Goal: Communication & Community: Answer question/provide support

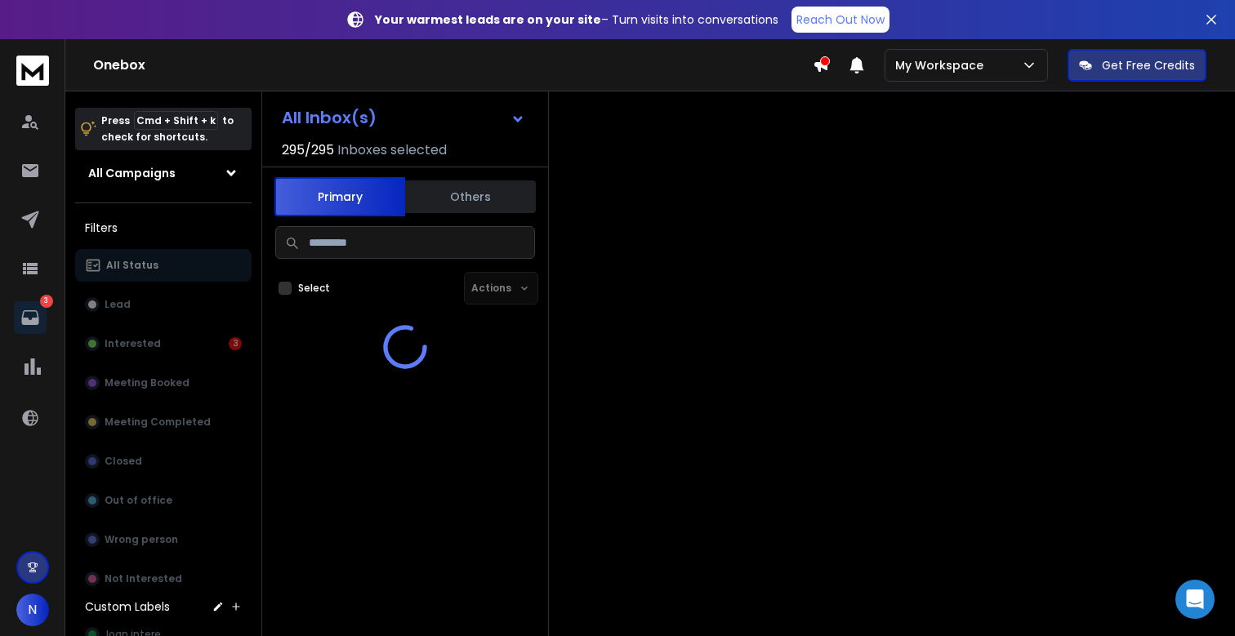
click at [346, 188] on button "Primary" at bounding box center [339, 196] width 131 height 39
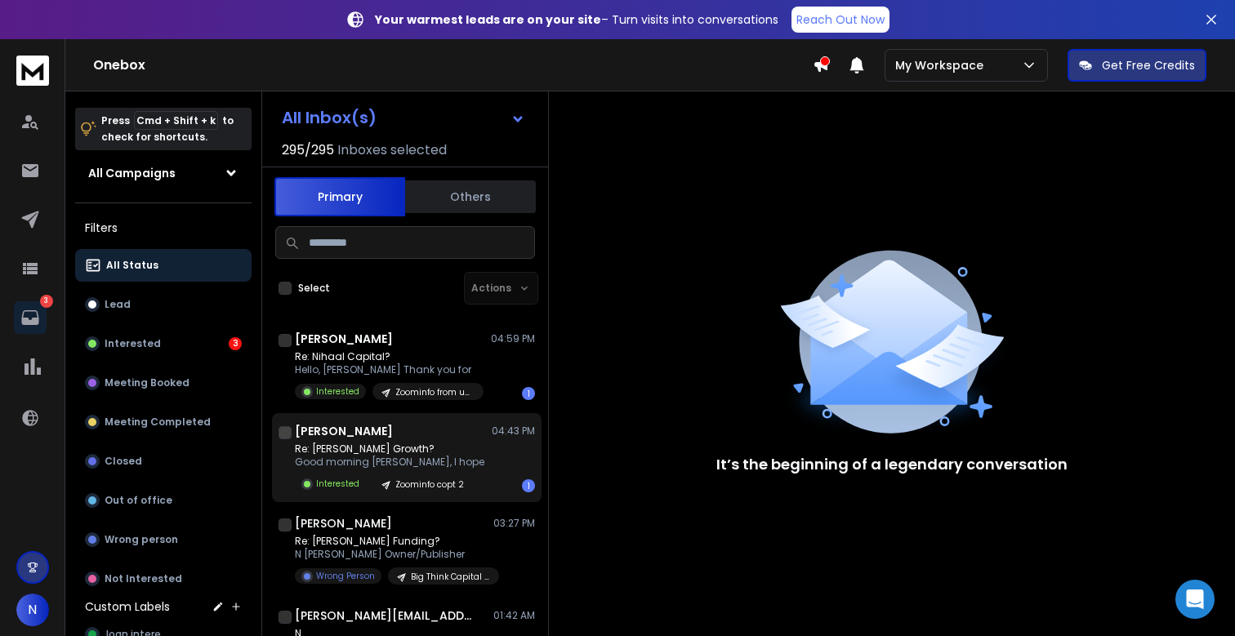
scroll to position [106, 0]
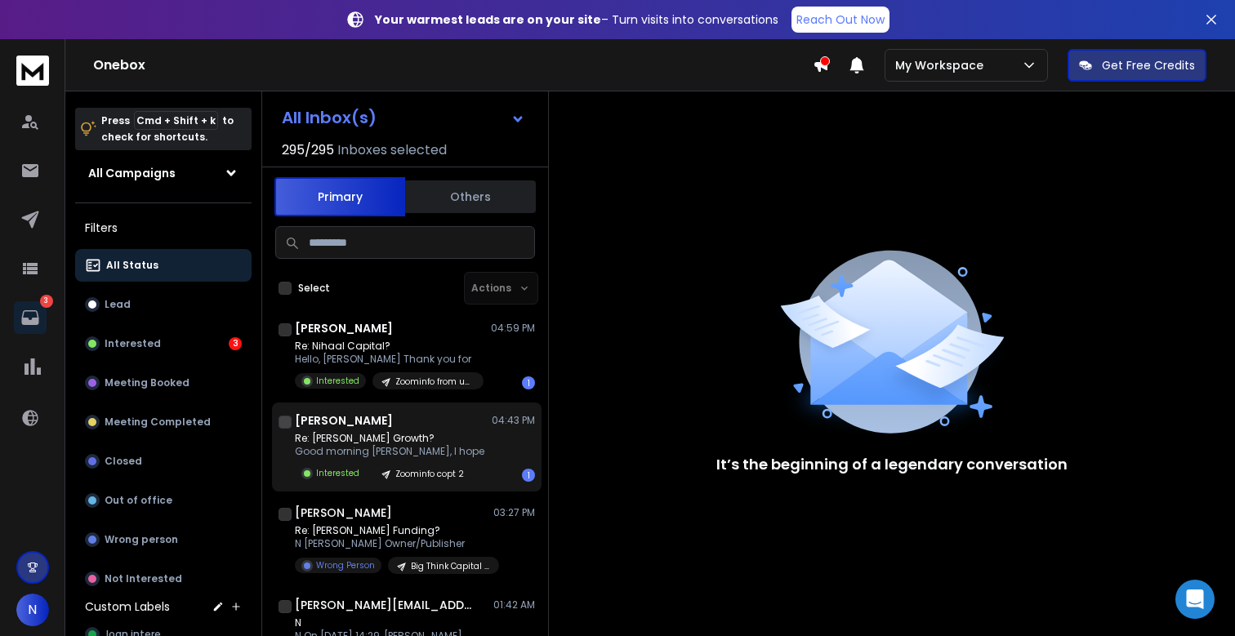
click at [437, 471] on p "Zoominfo copt 2" at bounding box center [429, 474] width 69 height 12
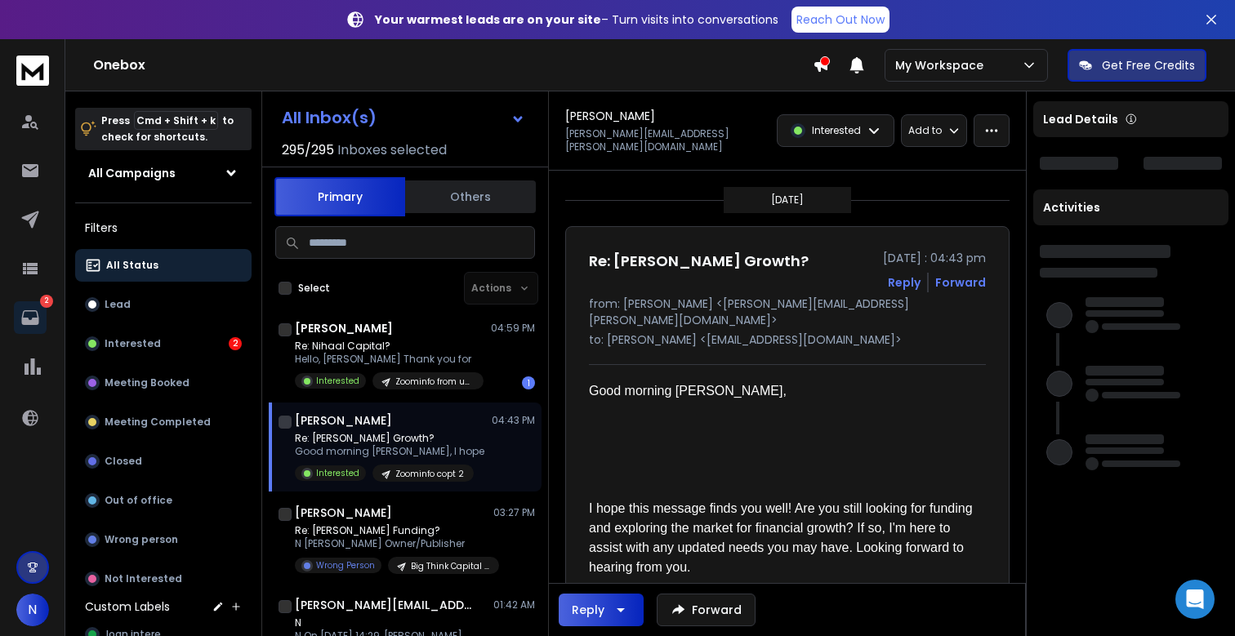
scroll to position [0, 0]
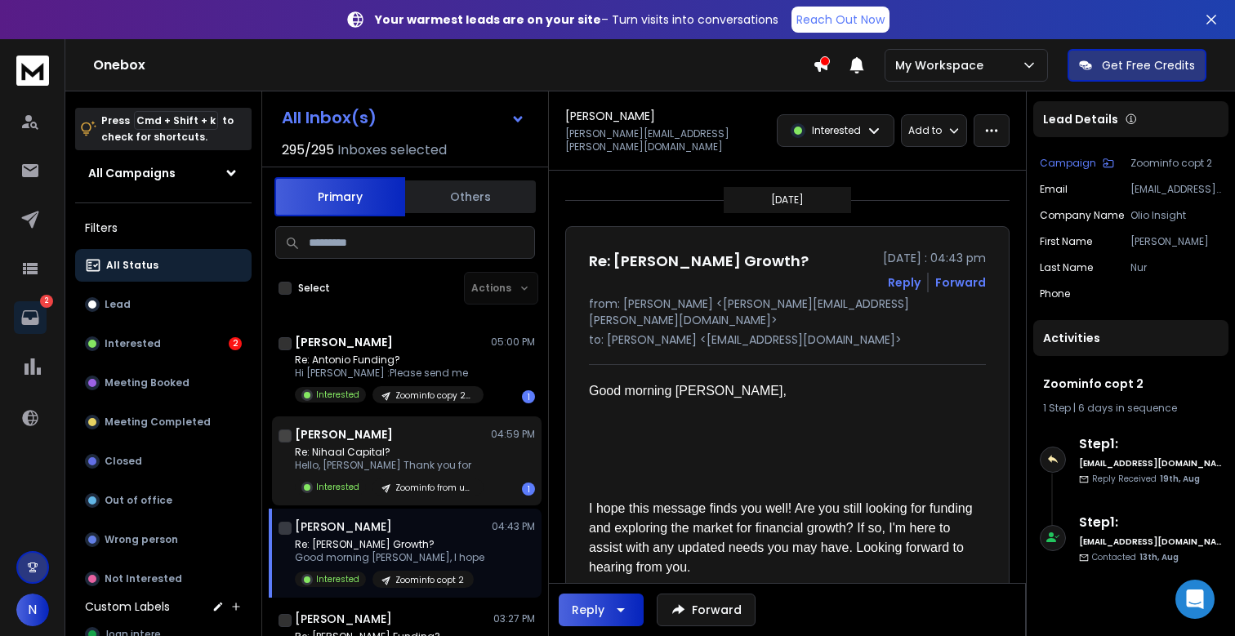
click at [443, 449] on p "Re: Nihaal Capital?" at bounding box center [389, 452] width 189 height 13
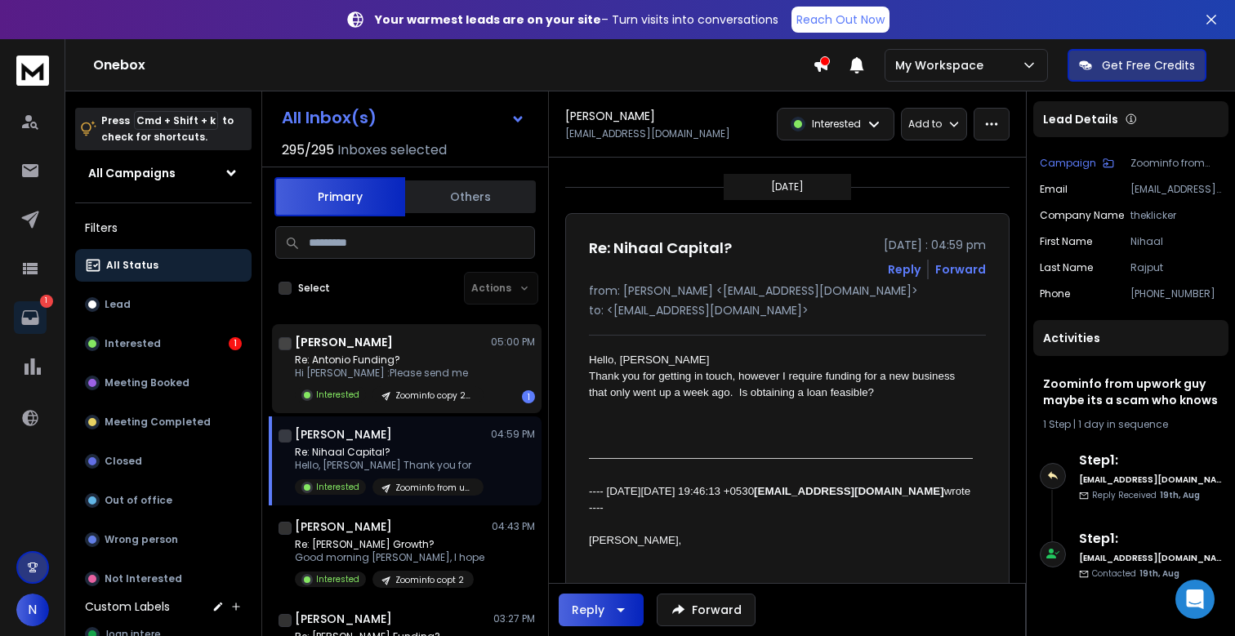
click at [444, 380] on div "Re: Antonio Funding? Hi [PERSON_NAME] :Please send me Interested Zoominfo copy …" at bounding box center [389, 379] width 189 height 50
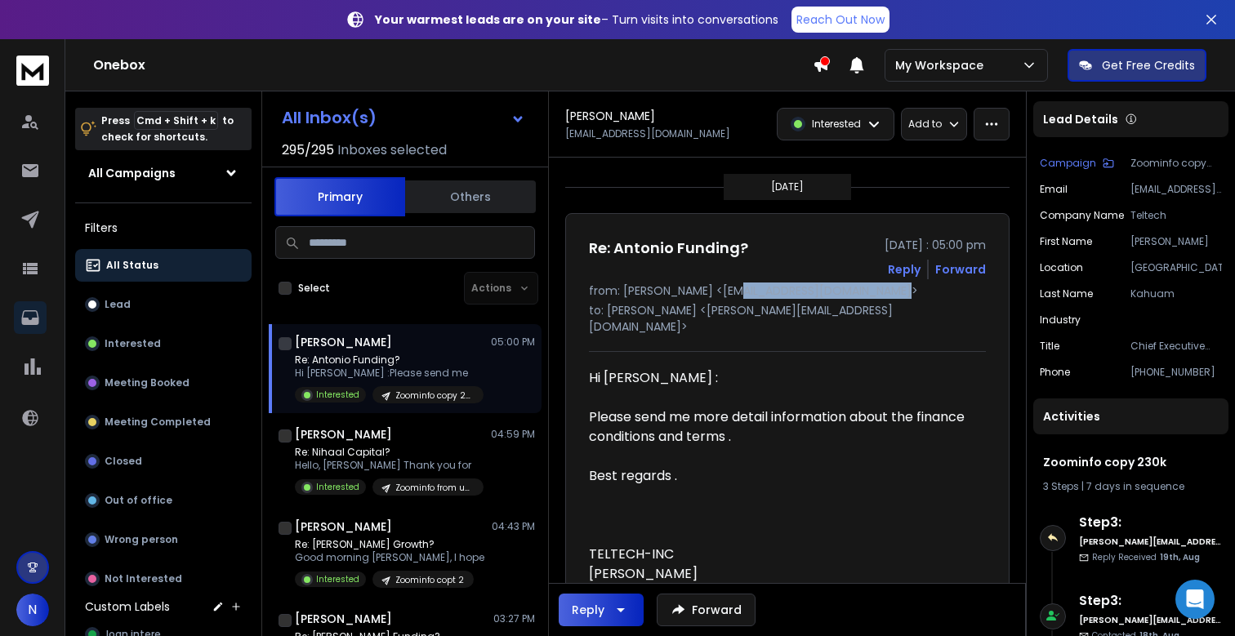
drag, startPoint x: 729, startPoint y: 287, endPoint x: 881, endPoint y: 284, distance: 152.0
click at [881, 284] on p "from: [PERSON_NAME] <[EMAIL_ADDRESS][DOMAIN_NAME]>" at bounding box center [787, 291] width 397 height 16
copy p "[EMAIL_ADDRESS][DOMAIN_NAME]"
click at [1152, 239] on p "[PERSON_NAME]" at bounding box center [1176, 241] width 91 height 13
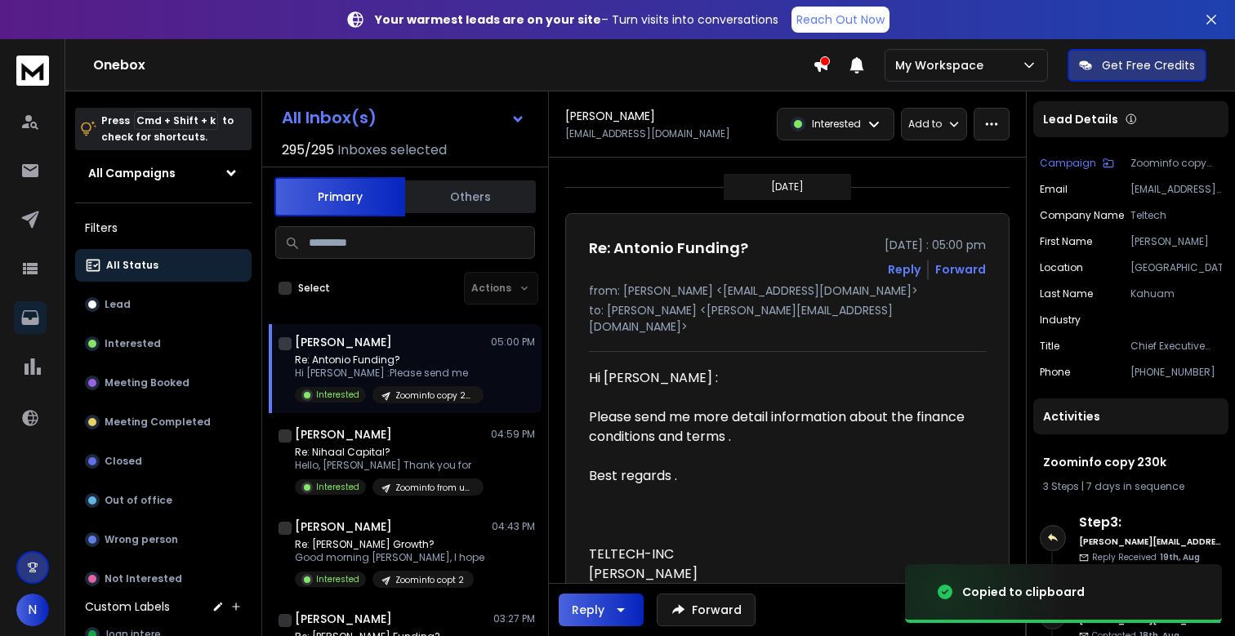
click at [587, 611] on div "Reply" at bounding box center [588, 610] width 33 height 16
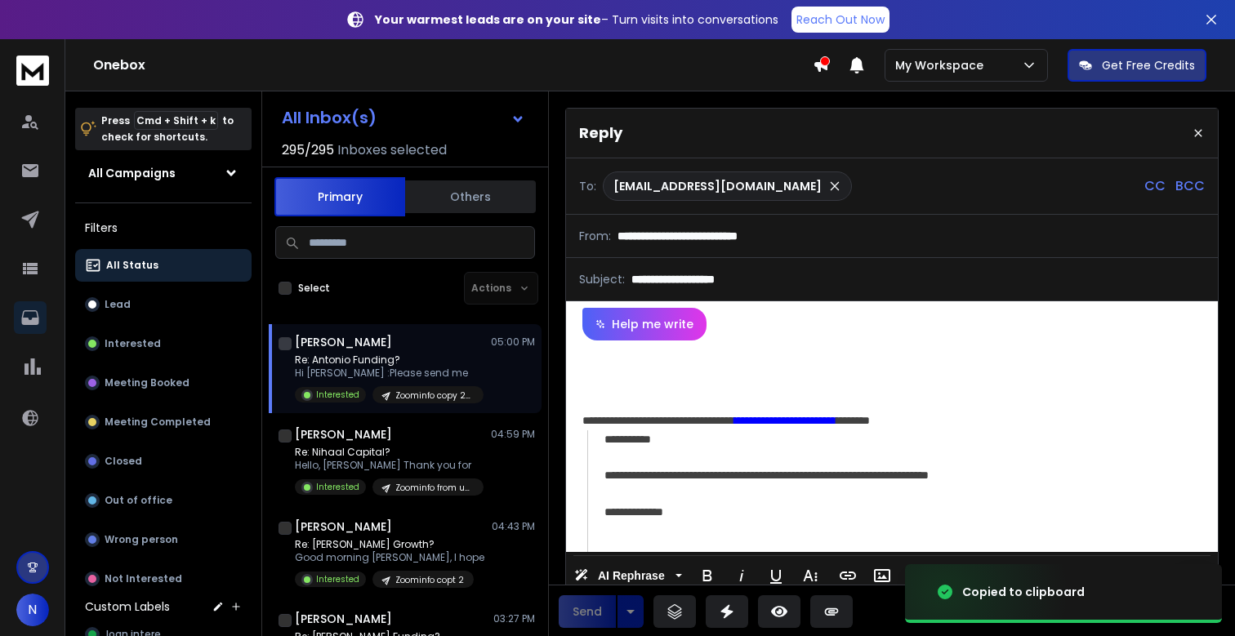
click at [875, 189] on input at bounding box center [916, 186] width 114 height 29
paste input "**********"
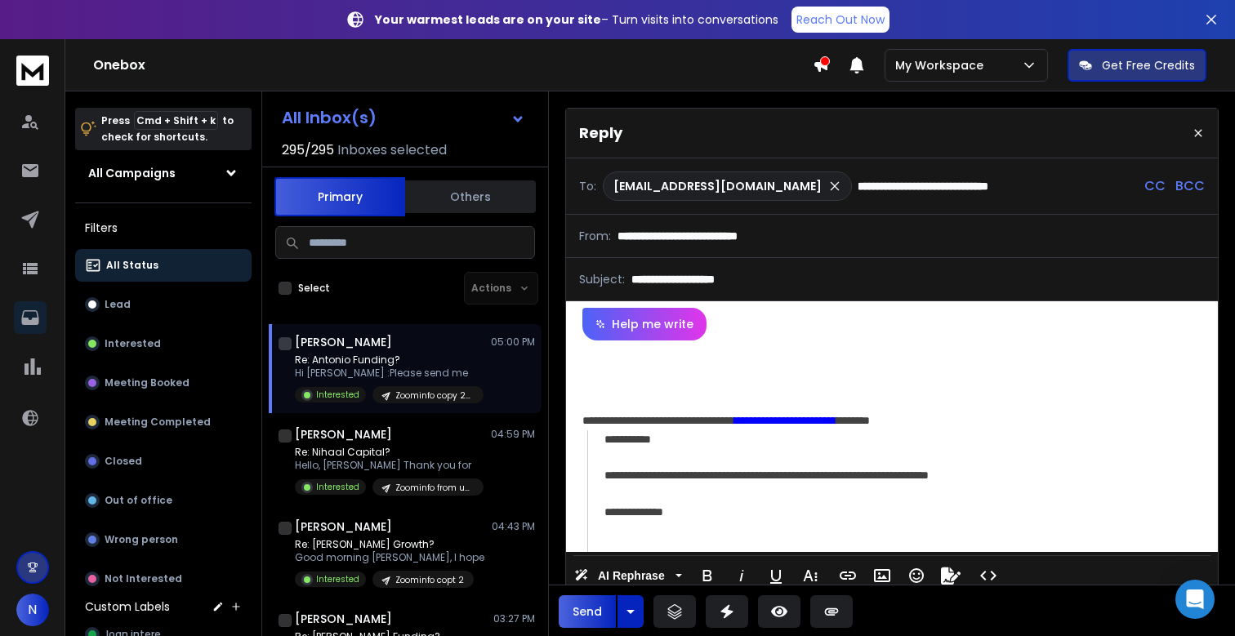
type input "**********"
click at [721, 380] on div "**********" at bounding box center [892, 447] width 652 height 212
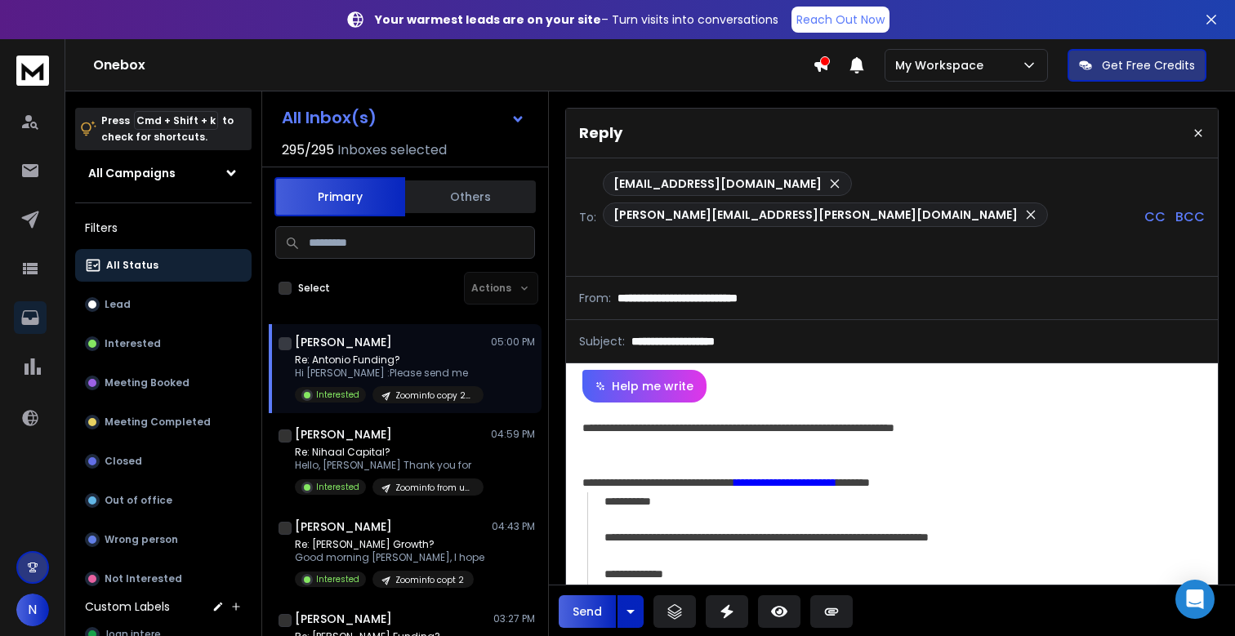
click at [558, 623] on div "Send" at bounding box center [892, 612] width 686 height 33
click at [569, 618] on button "Send" at bounding box center [587, 612] width 57 height 33
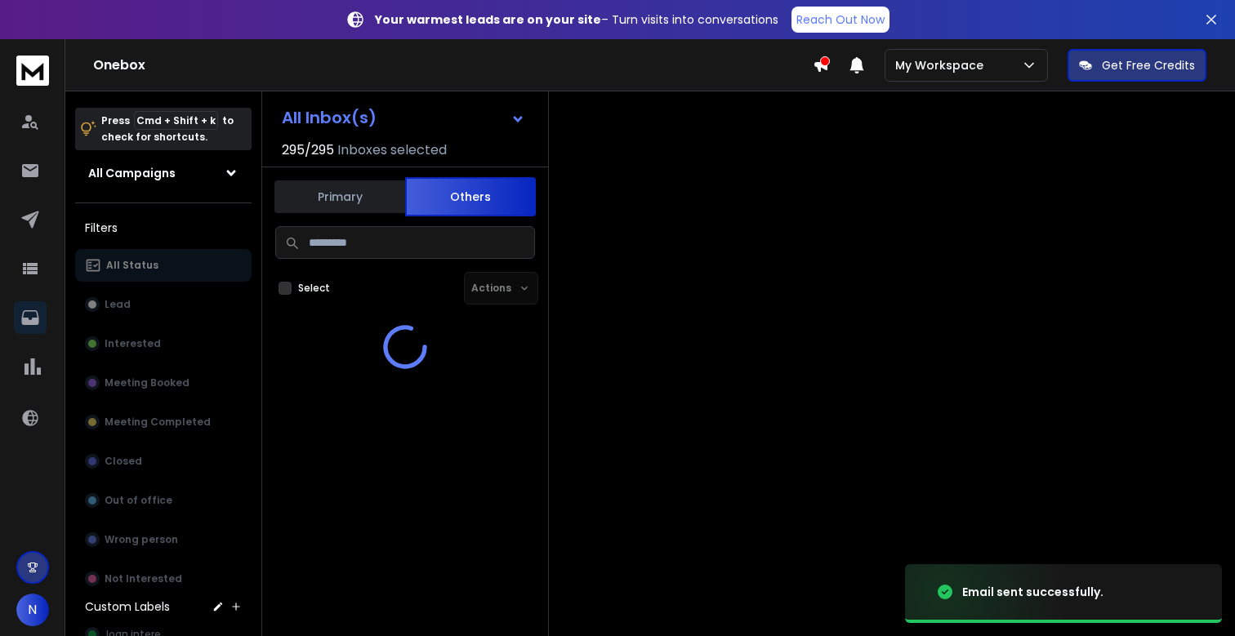
click at [444, 192] on button "Others" at bounding box center [470, 196] width 131 height 39
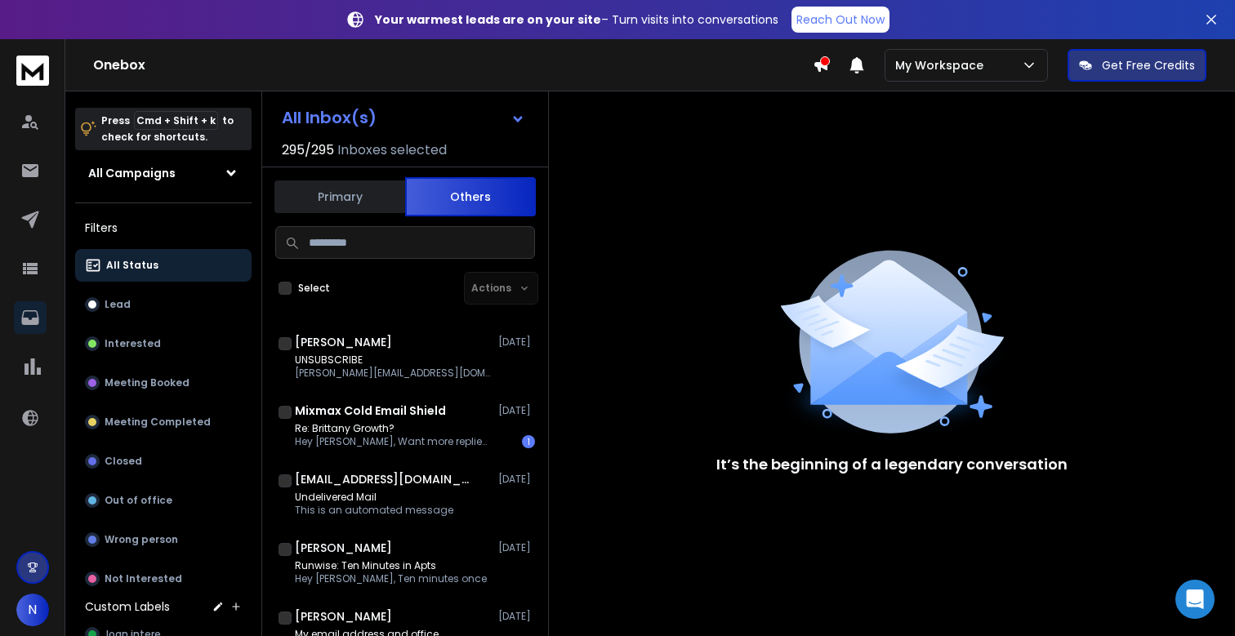
click at [386, 203] on button "Primary" at bounding box center [339, 197] width 131 height 36
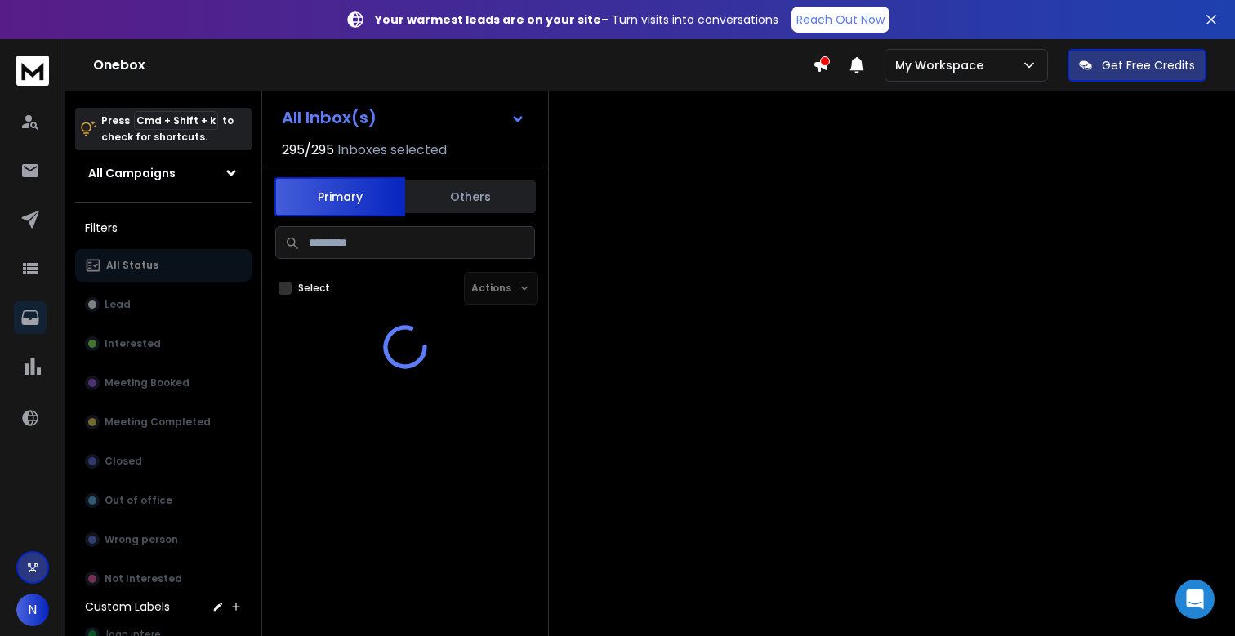
click at [386, 203] on button "Primary" at bounding box center [339, 196] width 131 height 39
click at [380, 203] on button "Primary" at bounding box center [339, 196] width 131 height 39
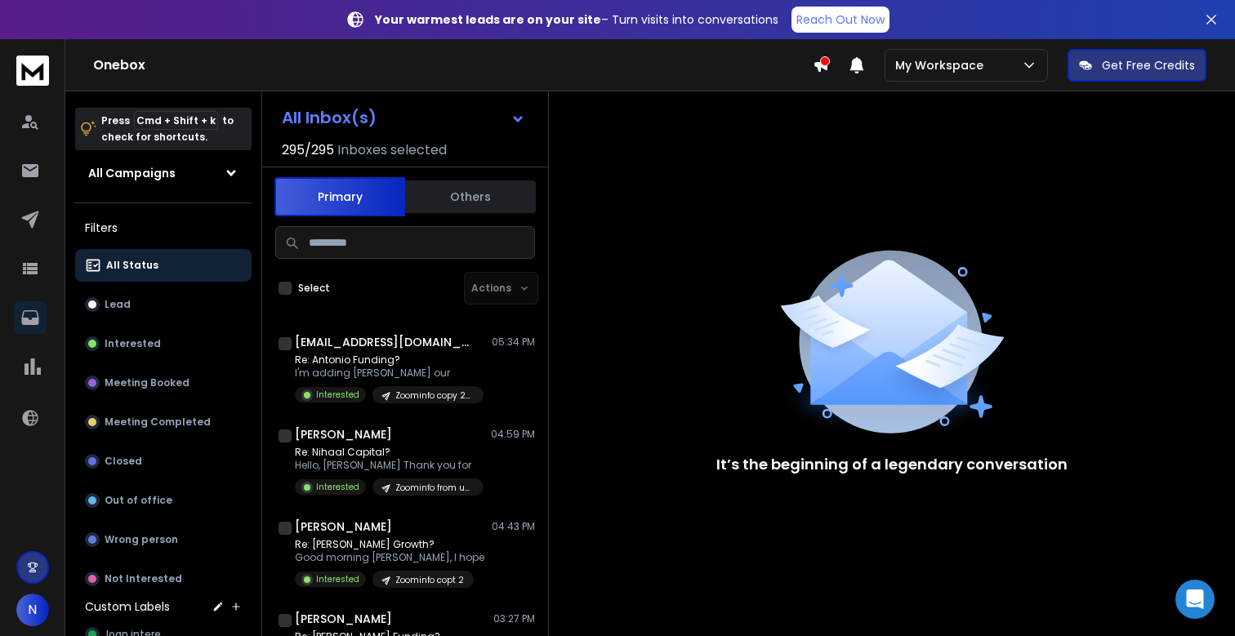
click at [468, 204] on button "Others" at bounding box center [470, 197] width 131 height 36
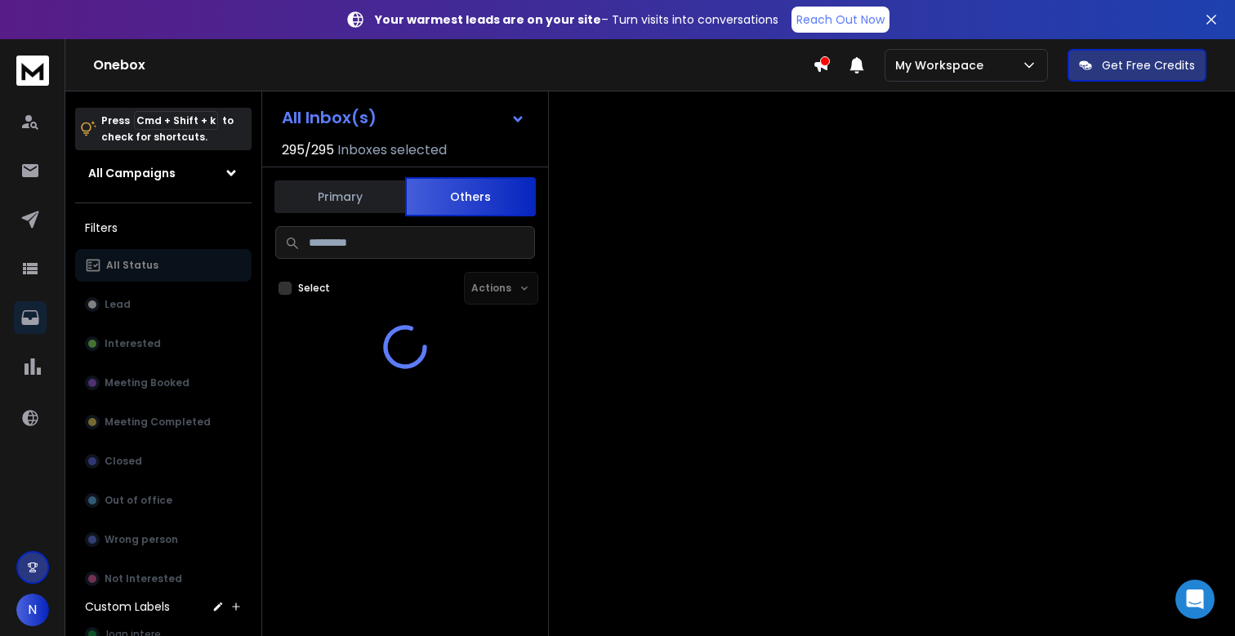
click at [466, 203] on button "Others" at bounding box center [470, 196] width 131 height 39
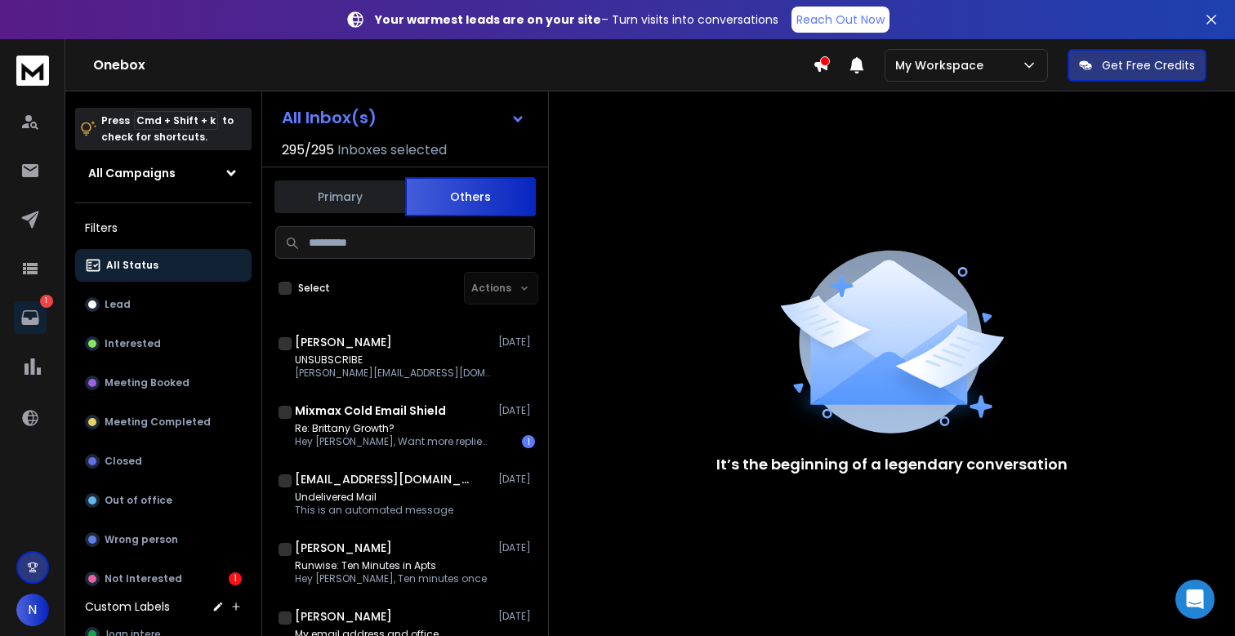
click at [358, 210] on button "Primary" at bounding box center [339, 197] width 131 height 36
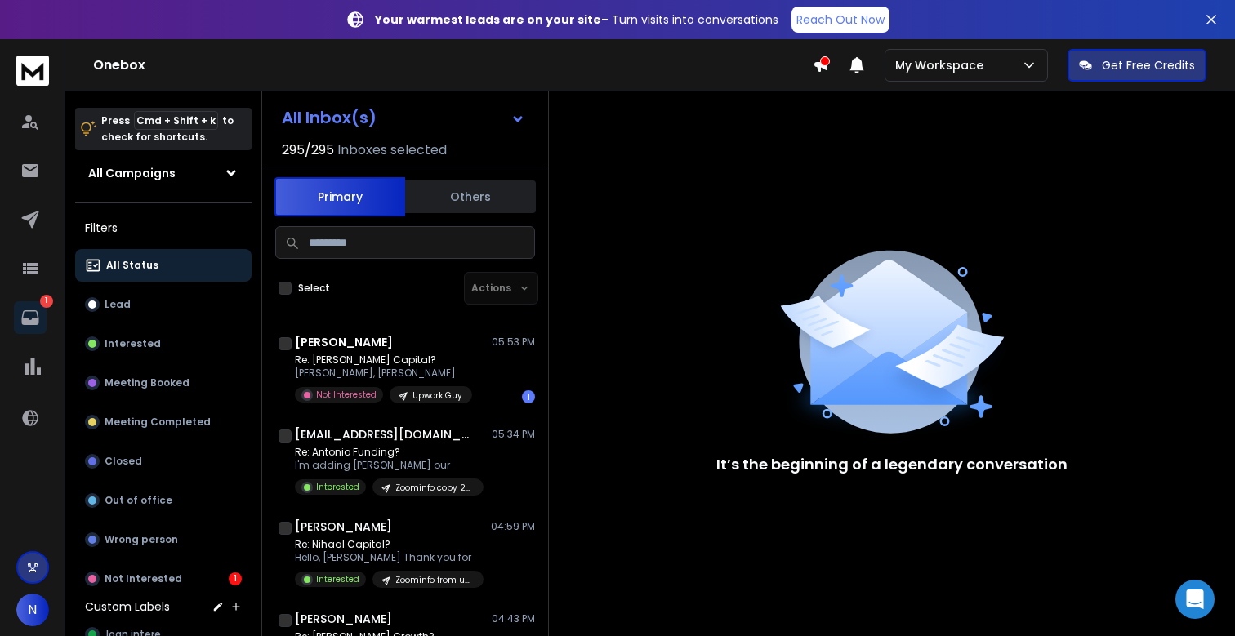
click at [462, 361] on p "Re: [PERSON_NAME] Capital?" at bounding box center [383, 360] width 177 height 13
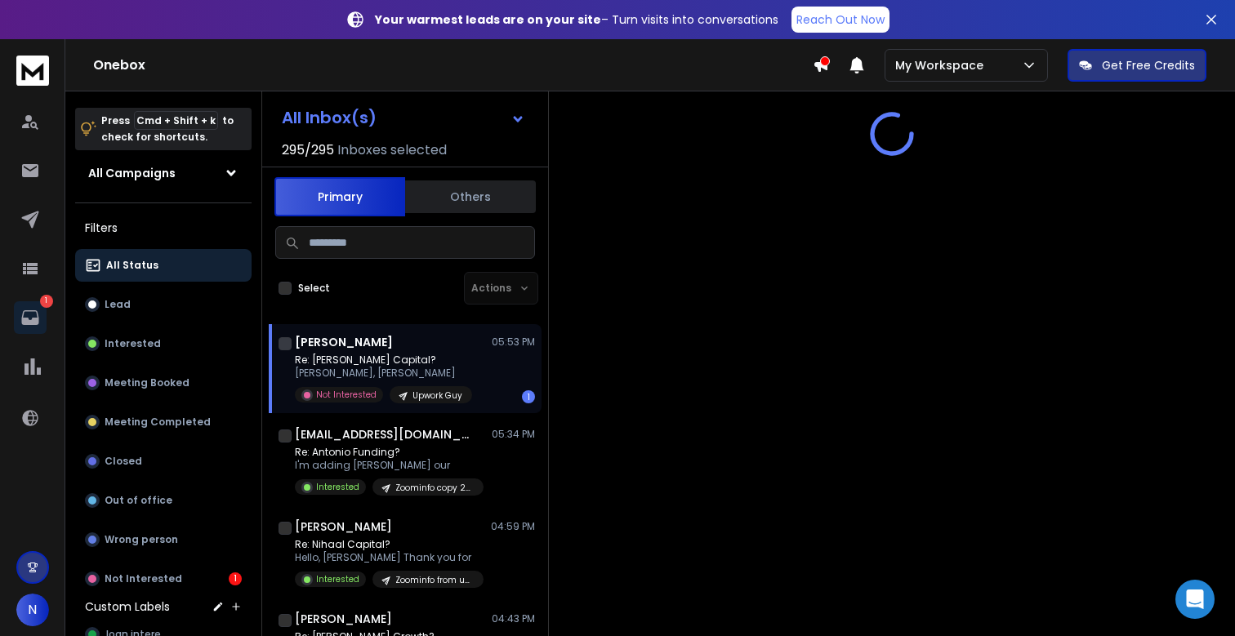
click at [462, 361] on p "Re: [PERSON_NAME] Capital?" at bounding box center [383, 360] width 177 height 13
